Goal: Task Accomplishment & Management: Manage account settings

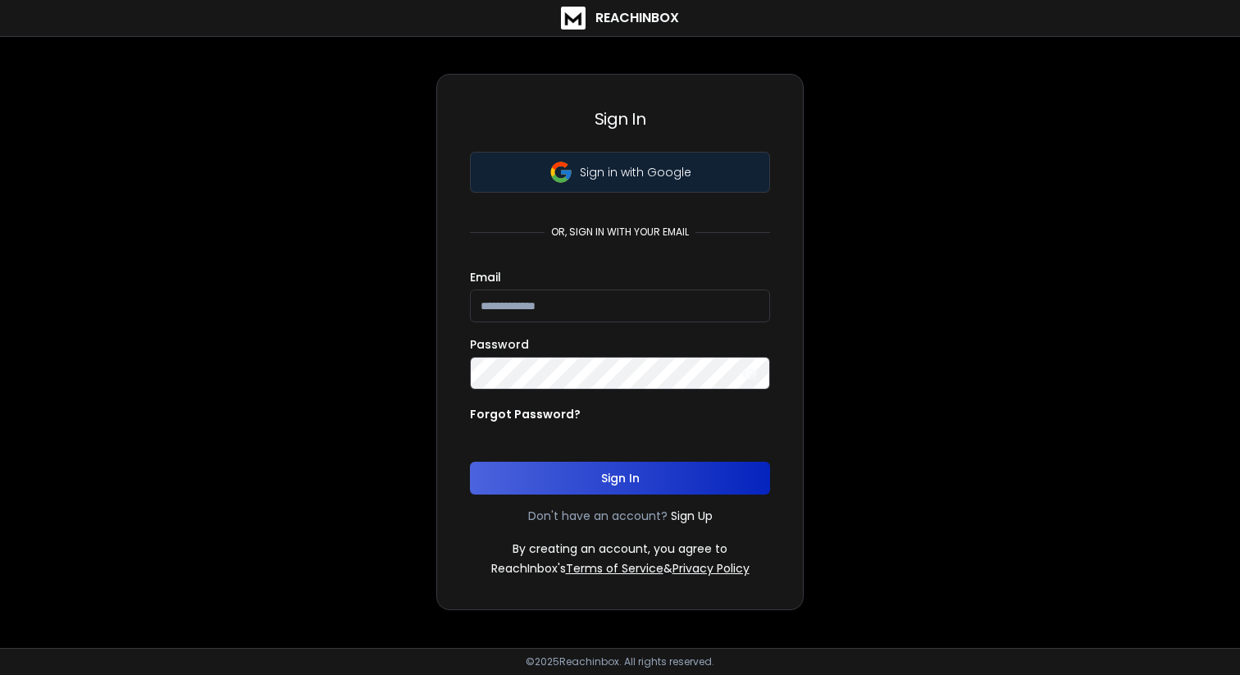
click at [651, 175] on p "Sign in with Google" at bounding box center [636, 172] width 112 height 16
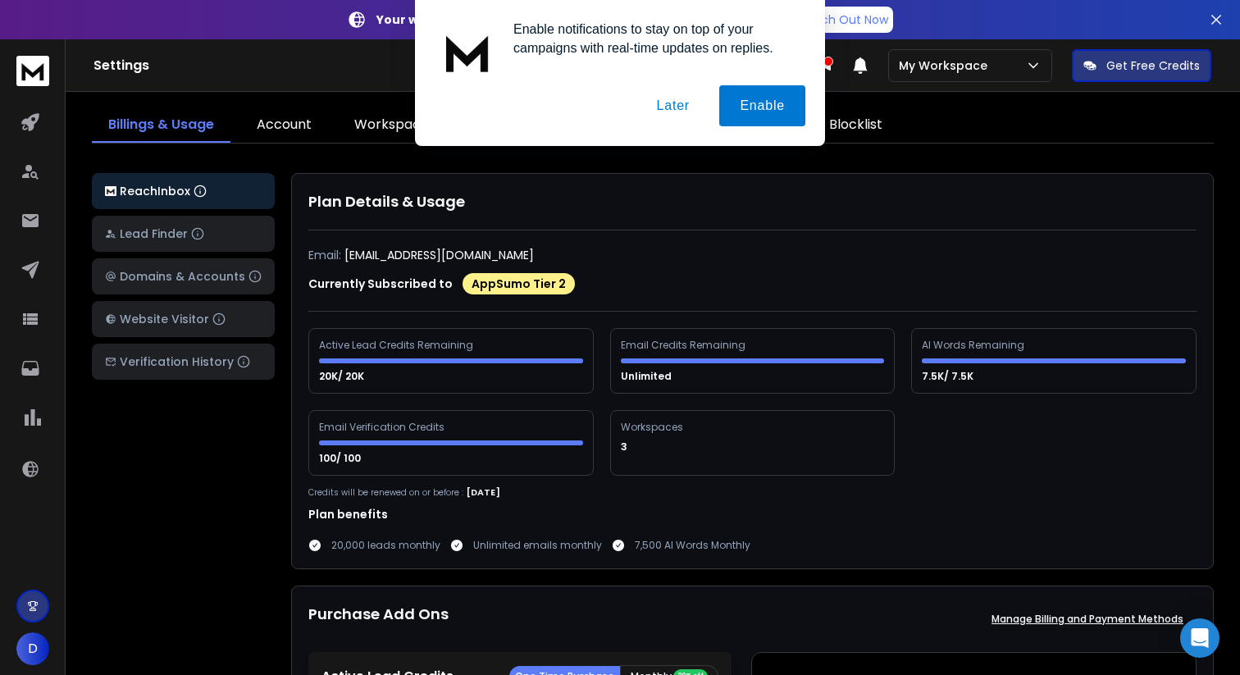
click at [661, 106] on button "Later" at bounding box center [673, 105] width 74 height 41
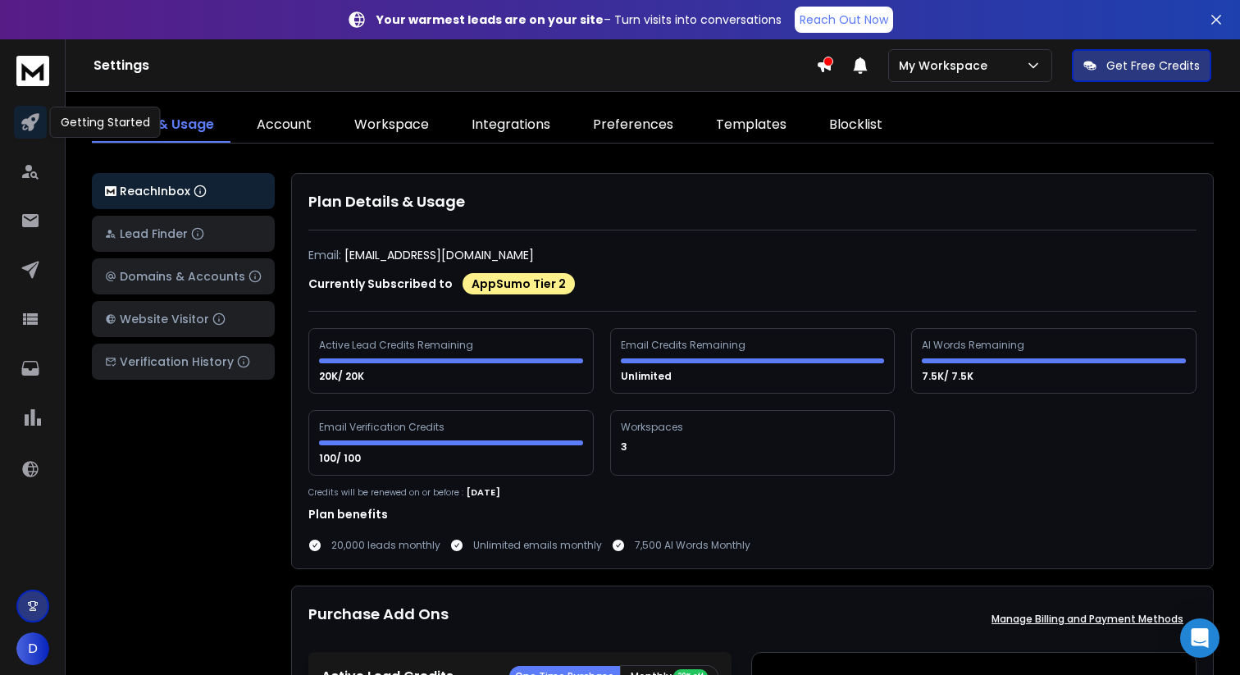
click at [30, 125] on icon at bounding box center [30, 122] width 18 height 18
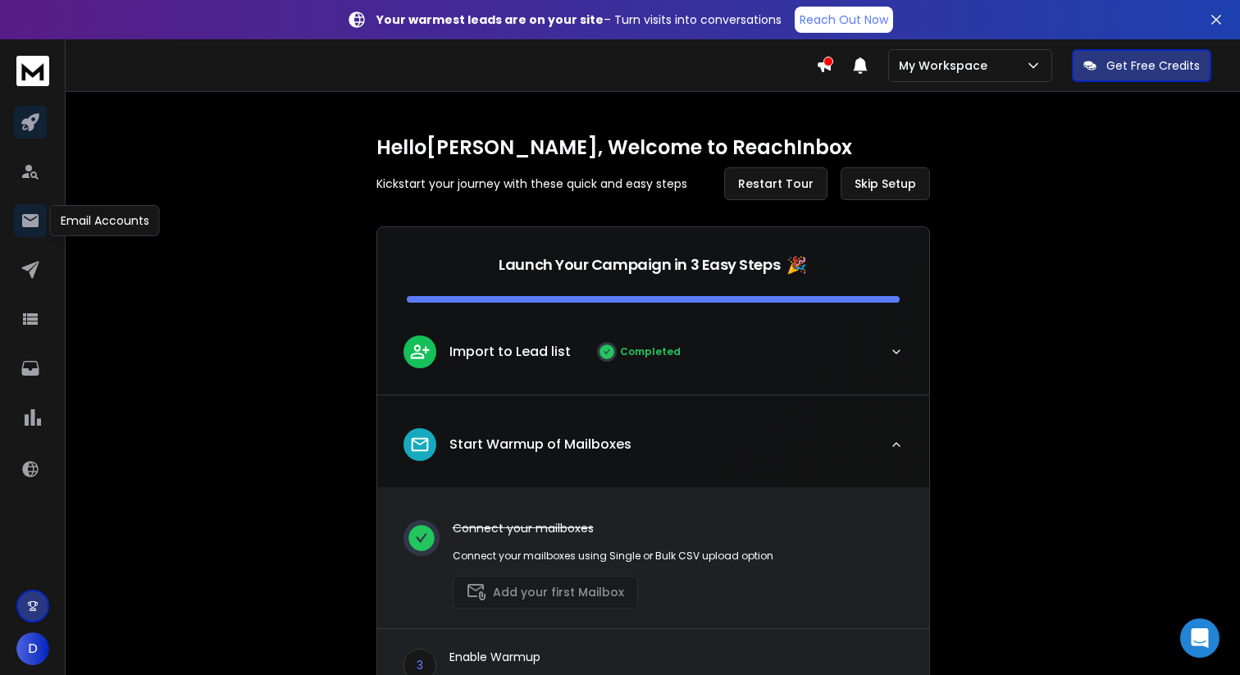
click at [34, 224] on icon at bounding box center [30, 220] width 16 height 13
